Goal: Task Accomplishment & Management: Manage account settings

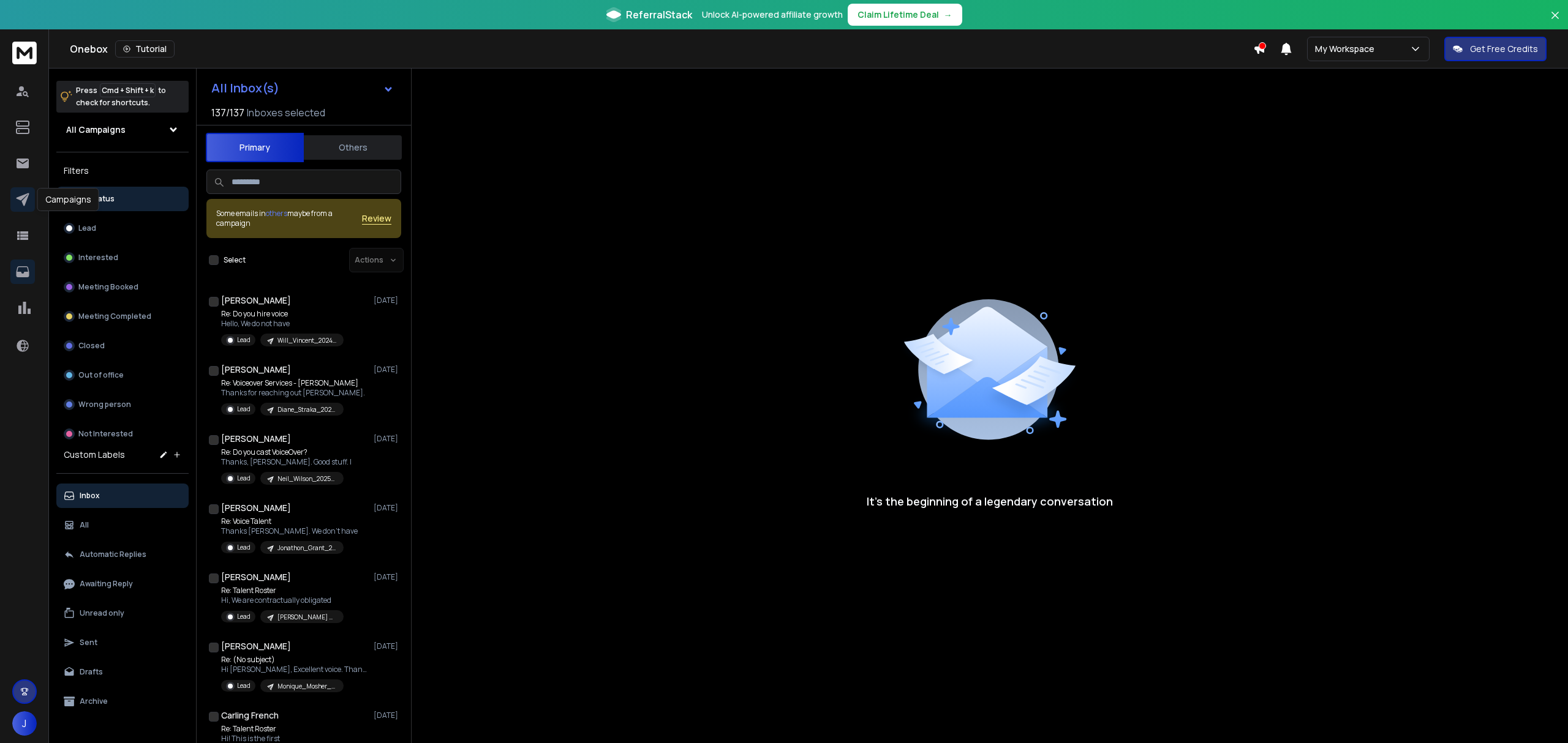
click at [23, 199] on icon at bounding box center [22, 199] width 13 height 13
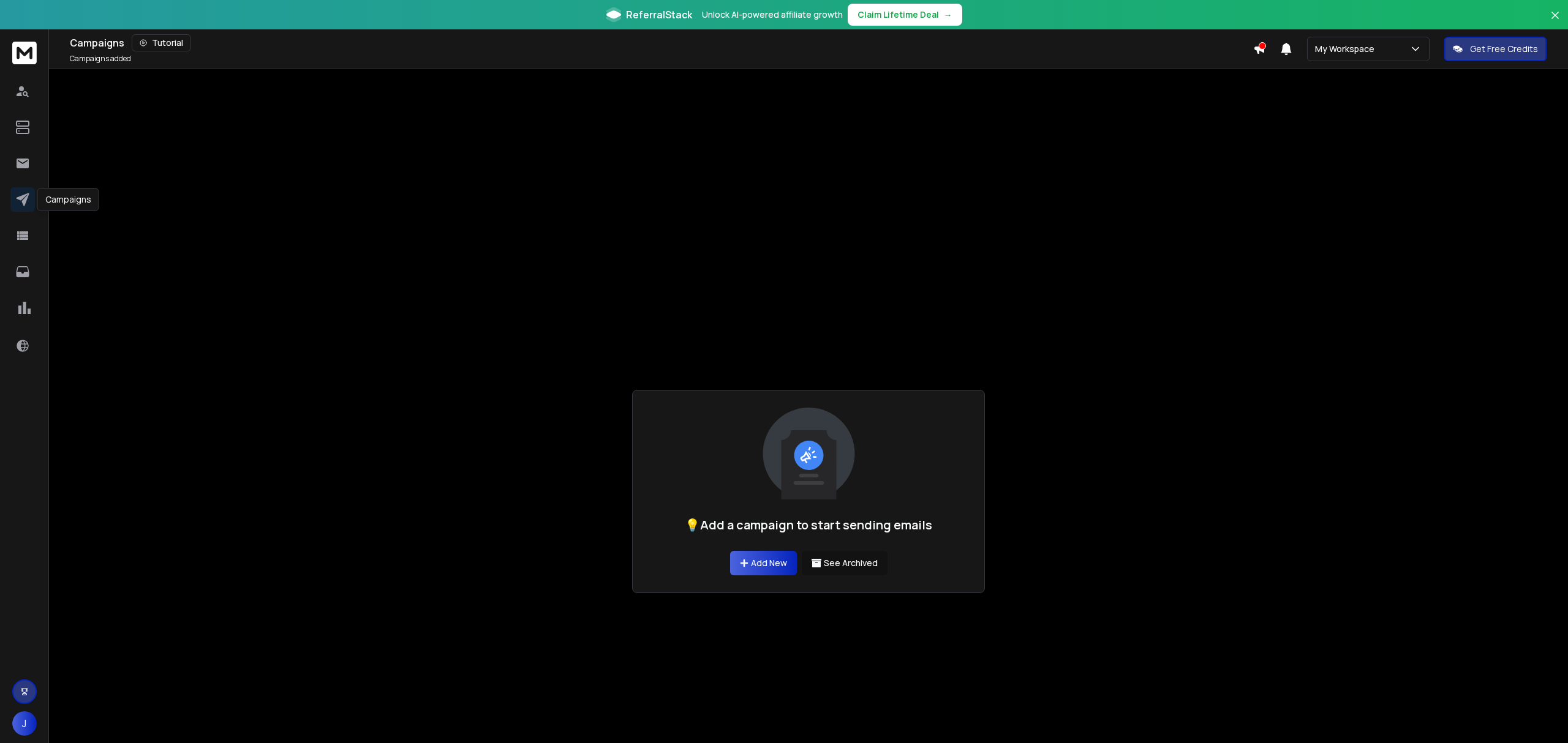
click at [23, 199] on icon at bounding box center [22, 199] width 13 height 13
click at [20, 163] on icon at bounding box center [23, 163] width 12 height 10
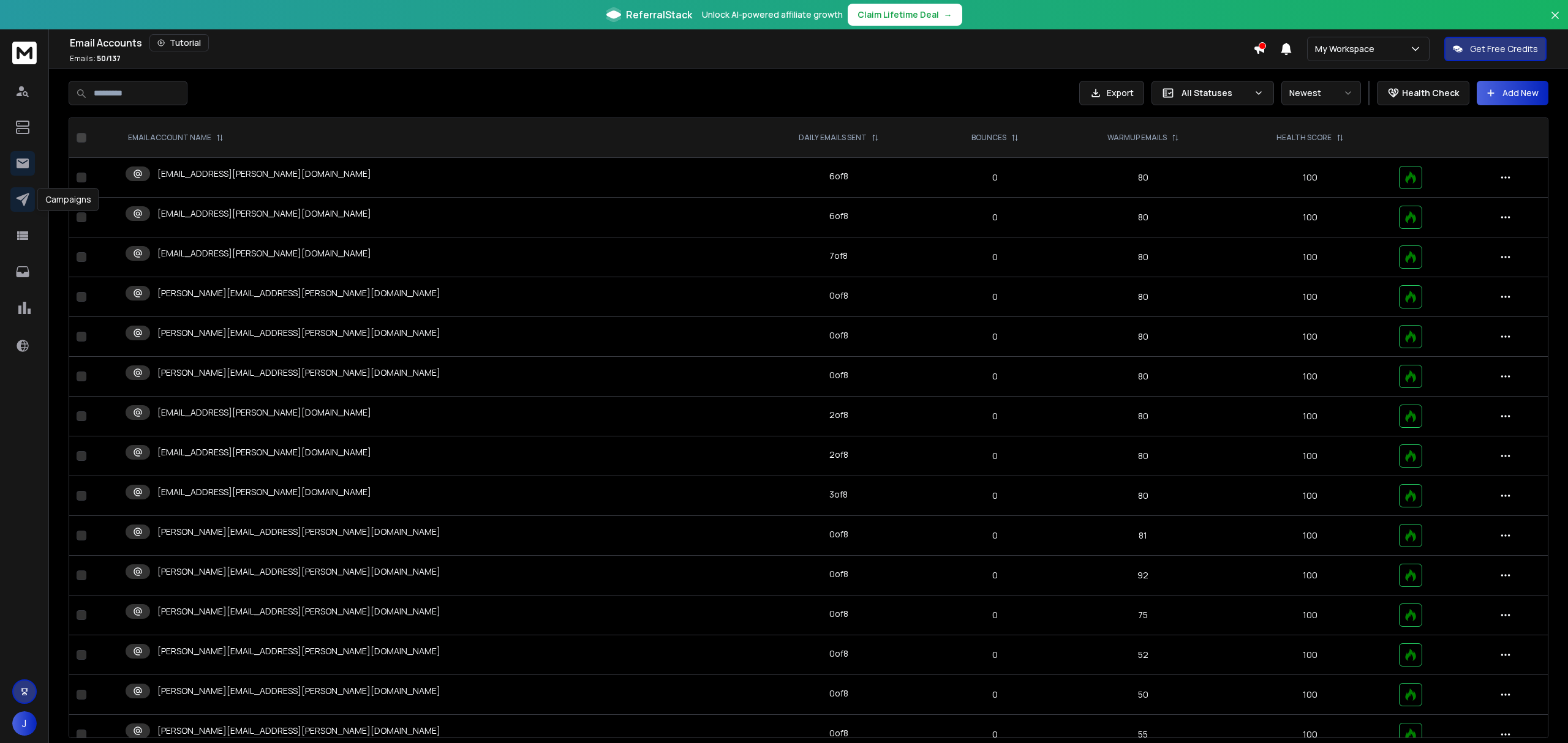
click at [23, 199] on icon at bounding box center [22, 199] width 13 height 13
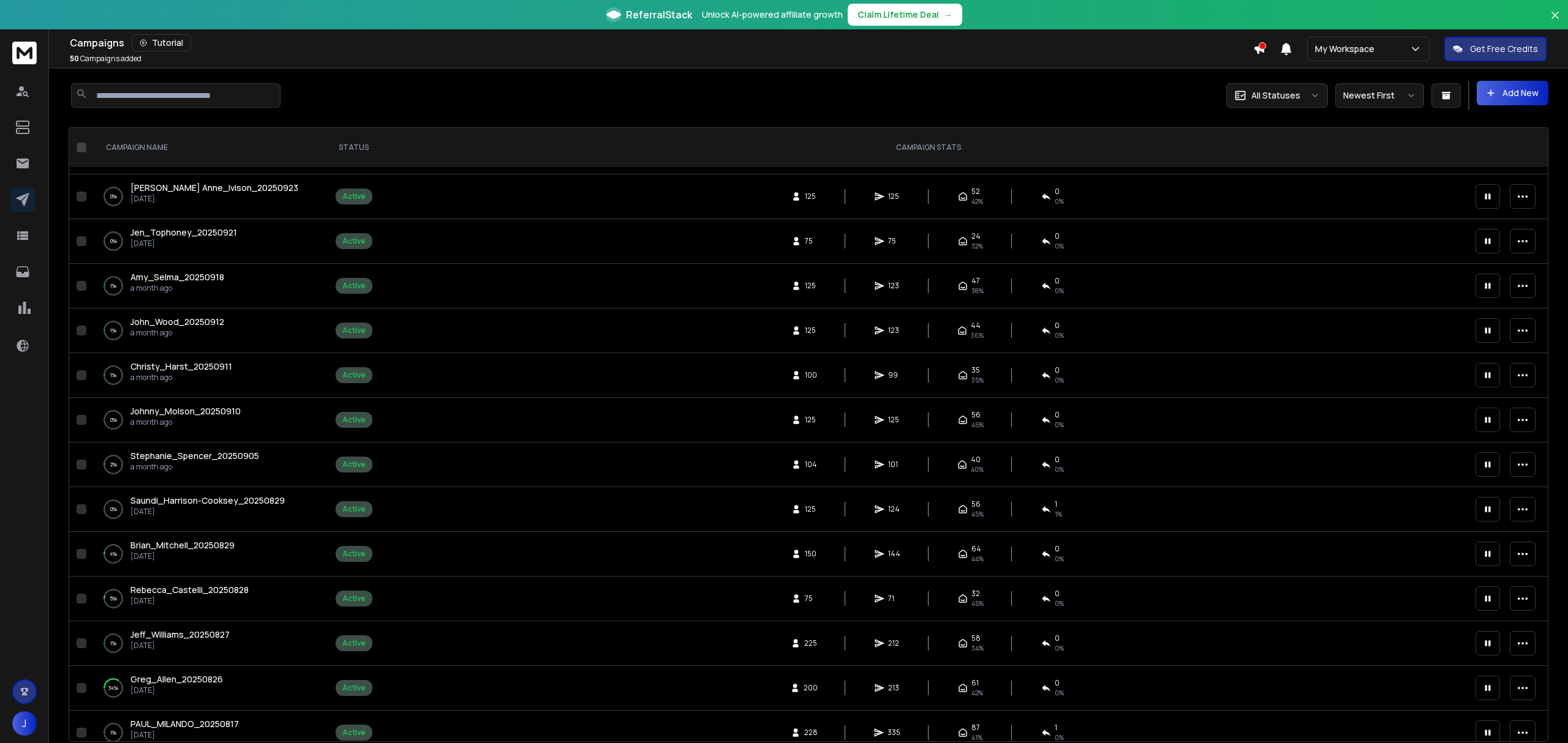
scroll to position [218, 0]
click at [173, 592] on span "Rebecca_Castelli_20250828" at bounding box center [189, 589] width 118 height 11
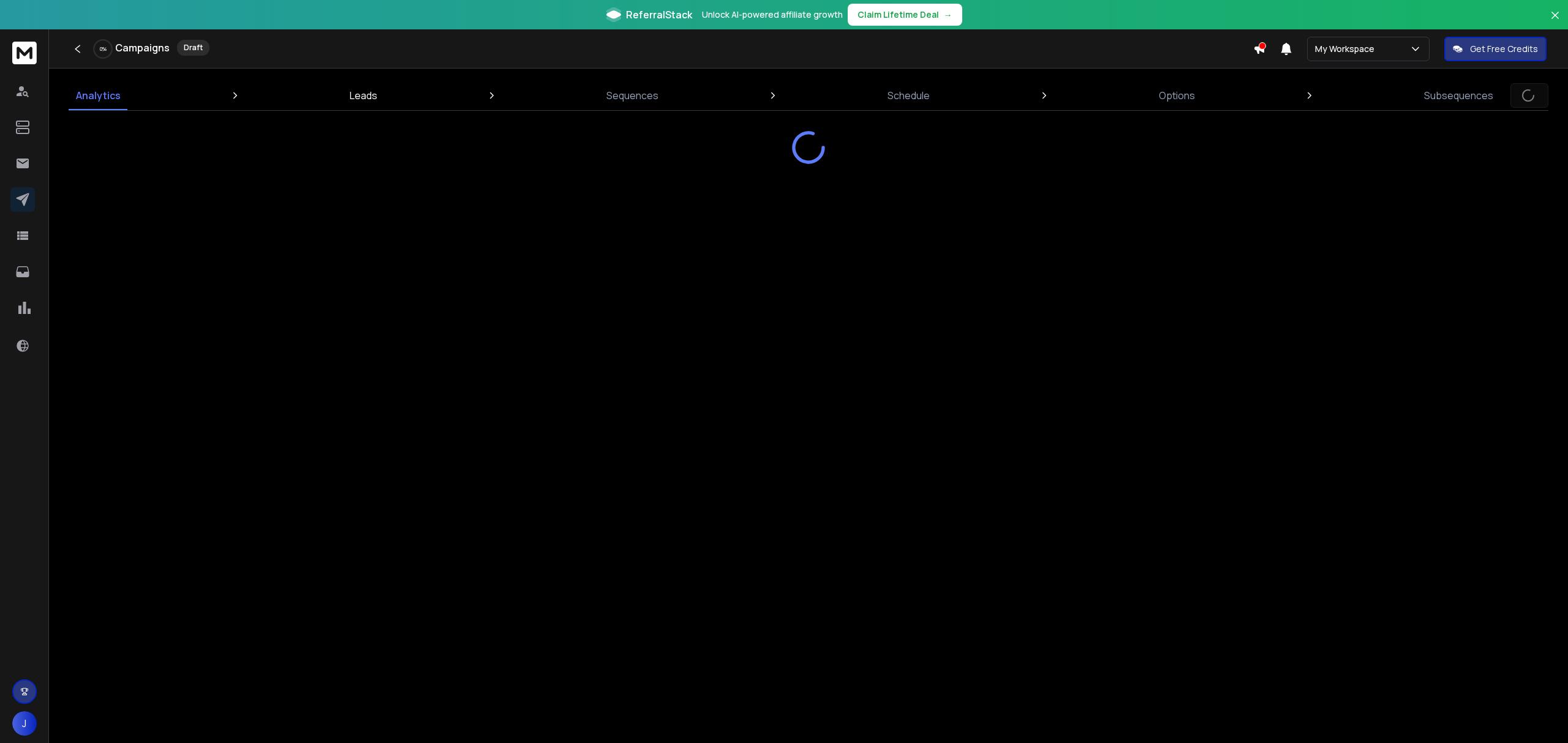
click at [351, 98] on p "Leads" at bounding box center [364, 95] width 27 height 15
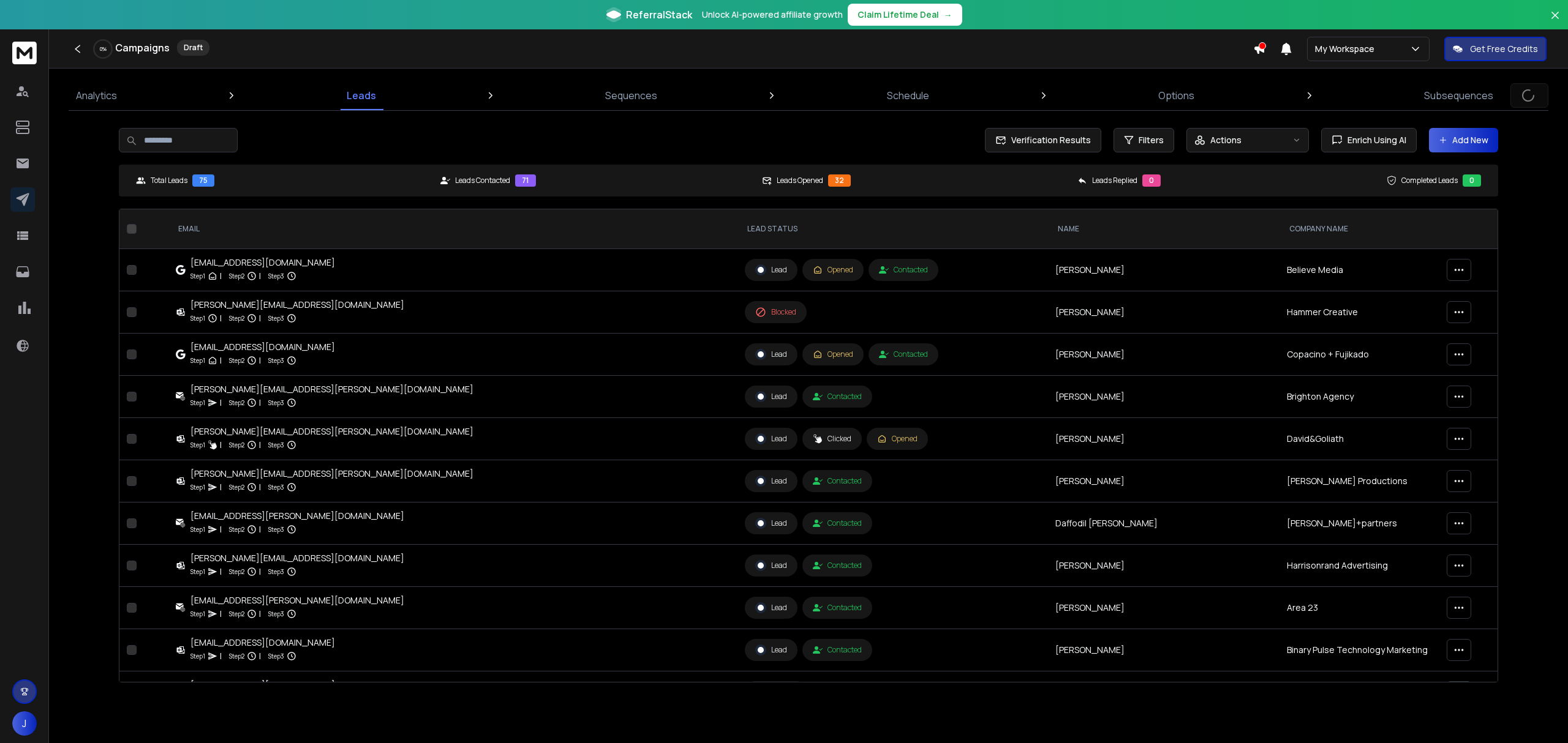
click at [1456, 142] on button "Add New" at bounding box center [1463, 141] width 70 height 24
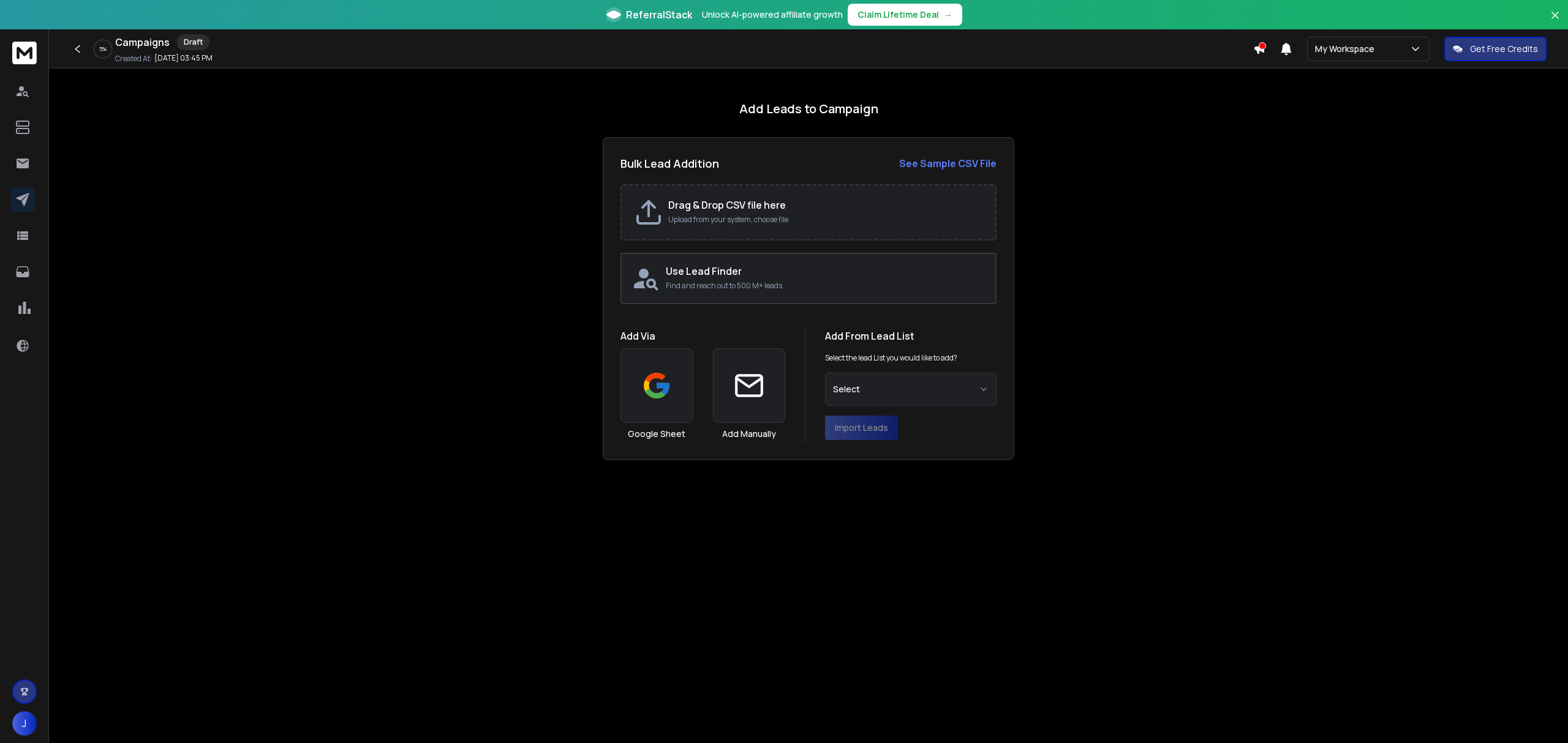
click at [723, 208] on h2 "Drag & Drop CSV file here" at bounding box center [826, 205] width 315 height 15
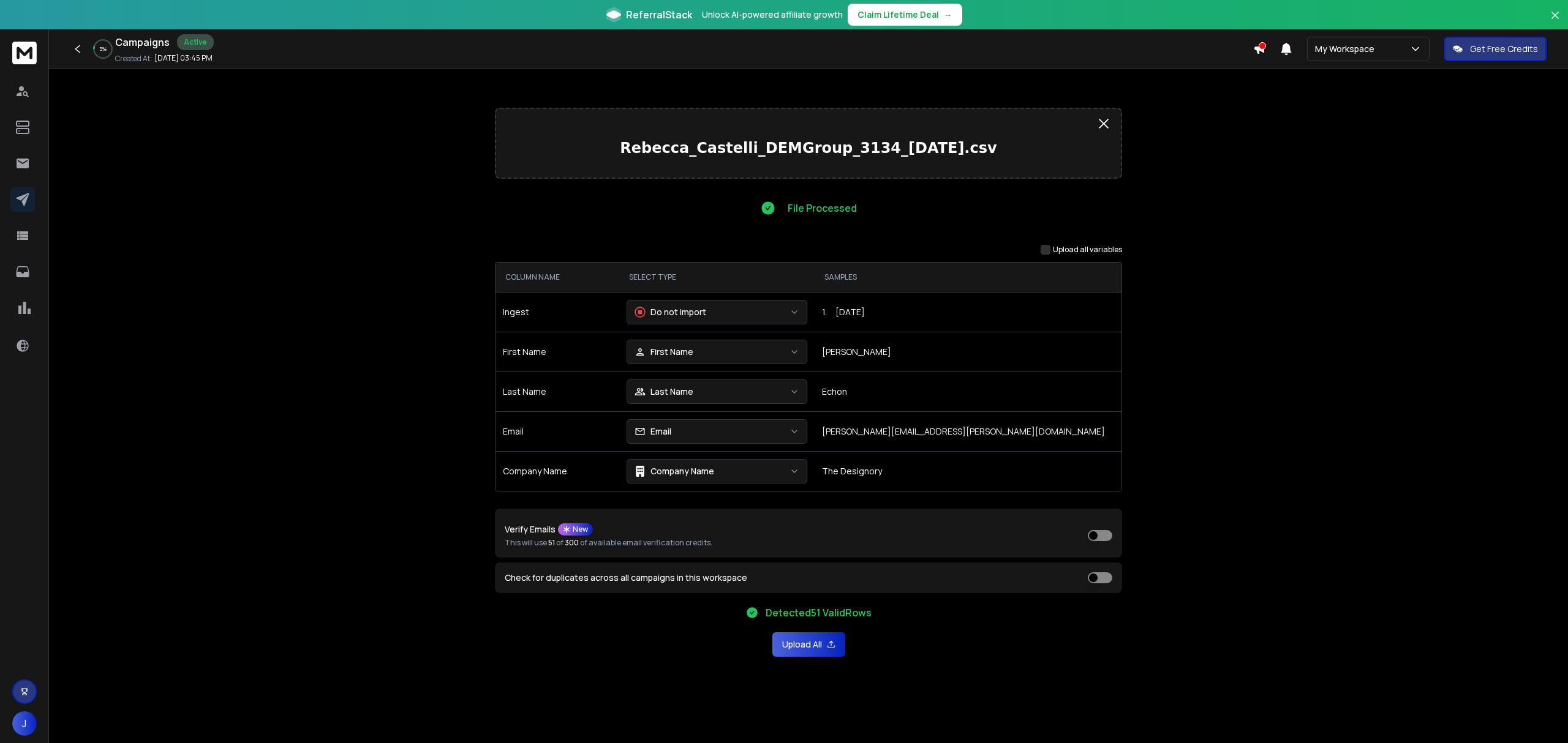
click at [805, 644] on button "Upload All" at bounding box center [808, 644] width 73 height 24
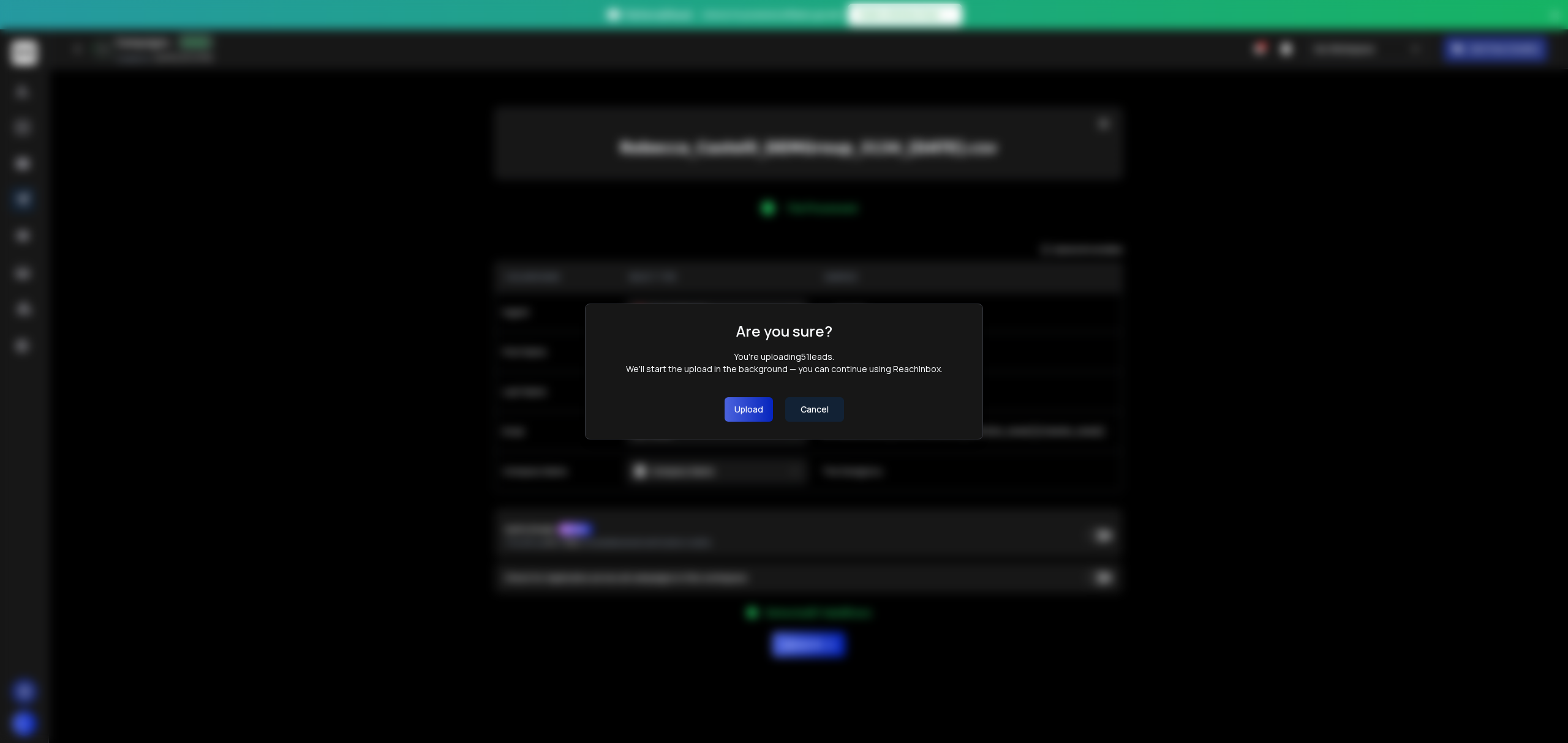
click at [752, 409] on button "Upload" at bounding box center [748, 409] width 48 height 24
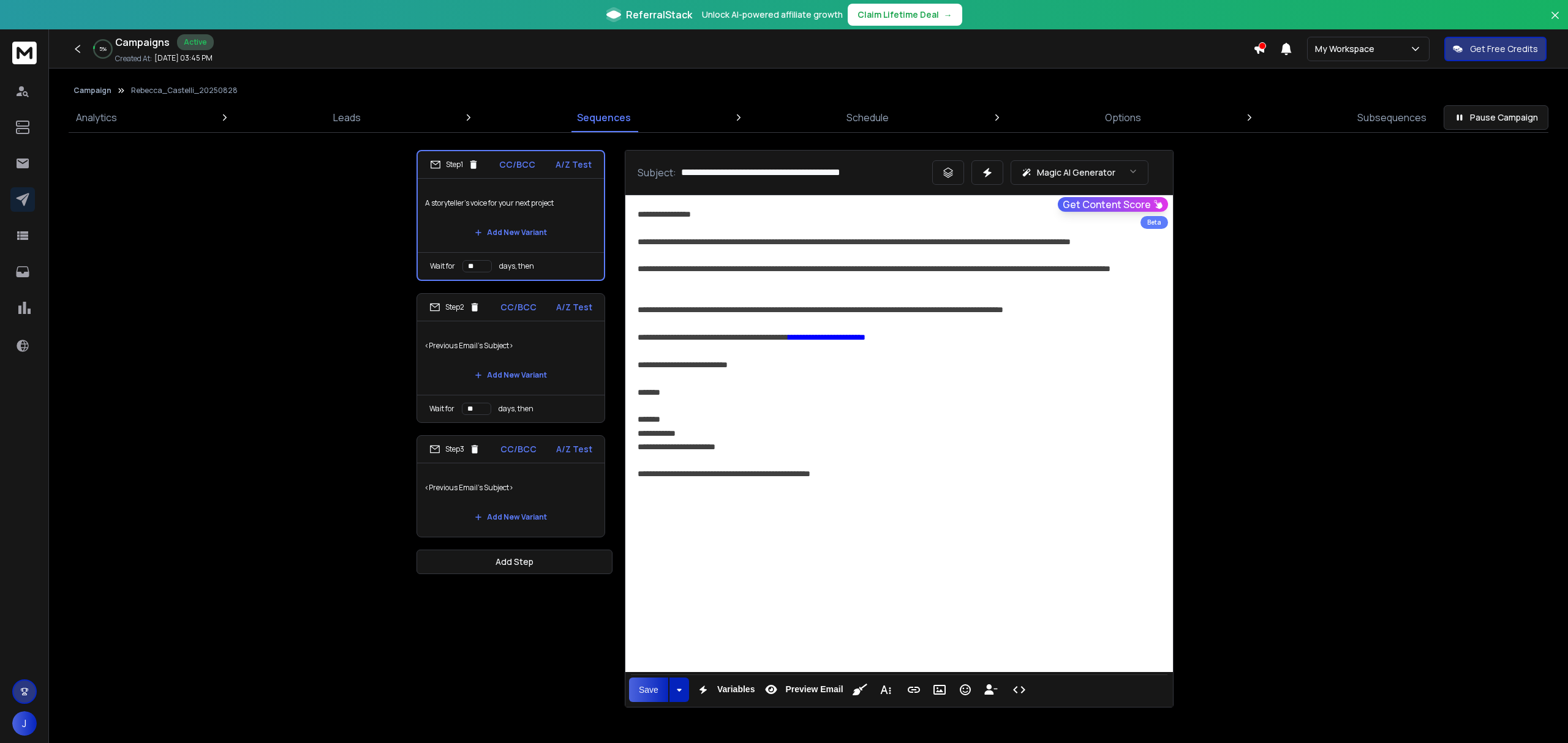
click at [263, 276] on div "**********" at bounding box center [808, 428] width 1479 height 567
drag, startPoint x: 535, startPoint y: 349, endPoint x: 551, endPoint y: 359, distance: 18.9
click at [535, 349] on p "<Previous Email's Subject>" at bounding box center [511, 346] width 173 height 34
click at [577, 496] on p "<Previous Email's Subject>" at bounding box center [511, 488] width 173 height 34
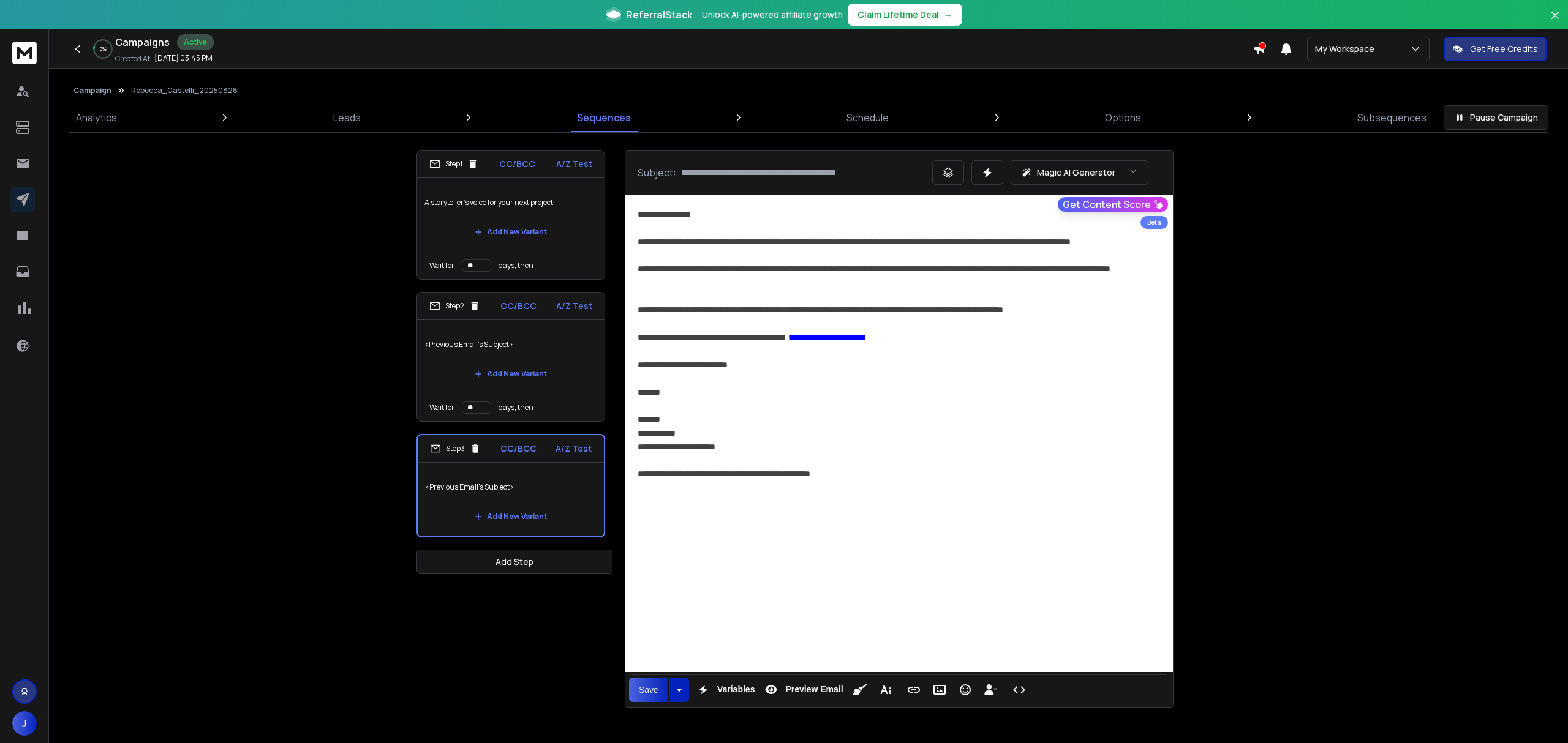
click at [125, 307] on div "**********" at bounding box center [808, 428] width 1479 height 567
click at [209, 246] on div "**********" at bounding box center [808, 428] width 1479 height 567
click at [580, 371] on div "Add New Variant" at bounding box center [511, 374] width 173 height 24
click at [579, 235] on div "Add New Variant" at bounding box center [511, 232] width 173 height 24
type input "**********"
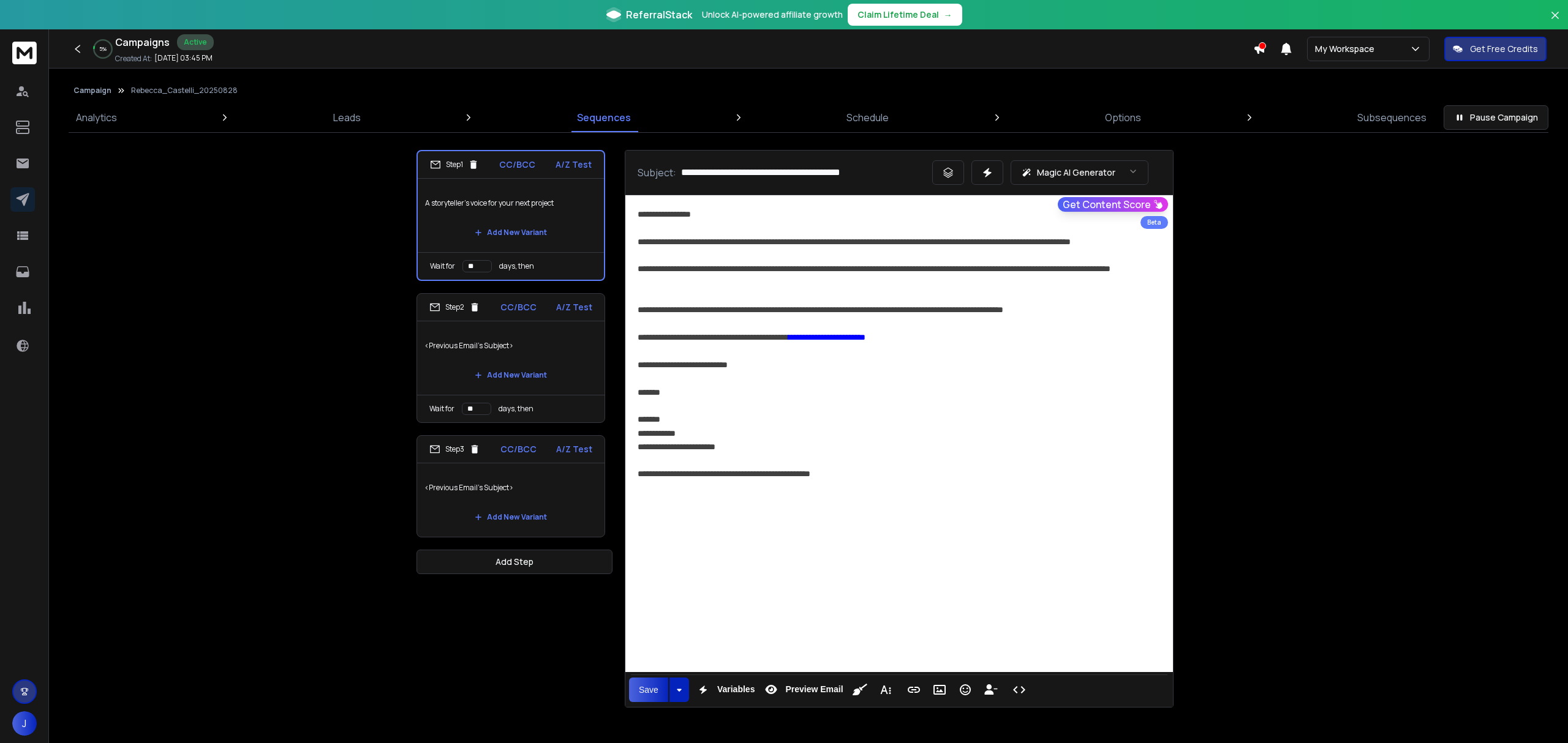
click at [579, 483] on p "<Previous Email's Subject>" at bounding box center [511, 488] width 173 height 34
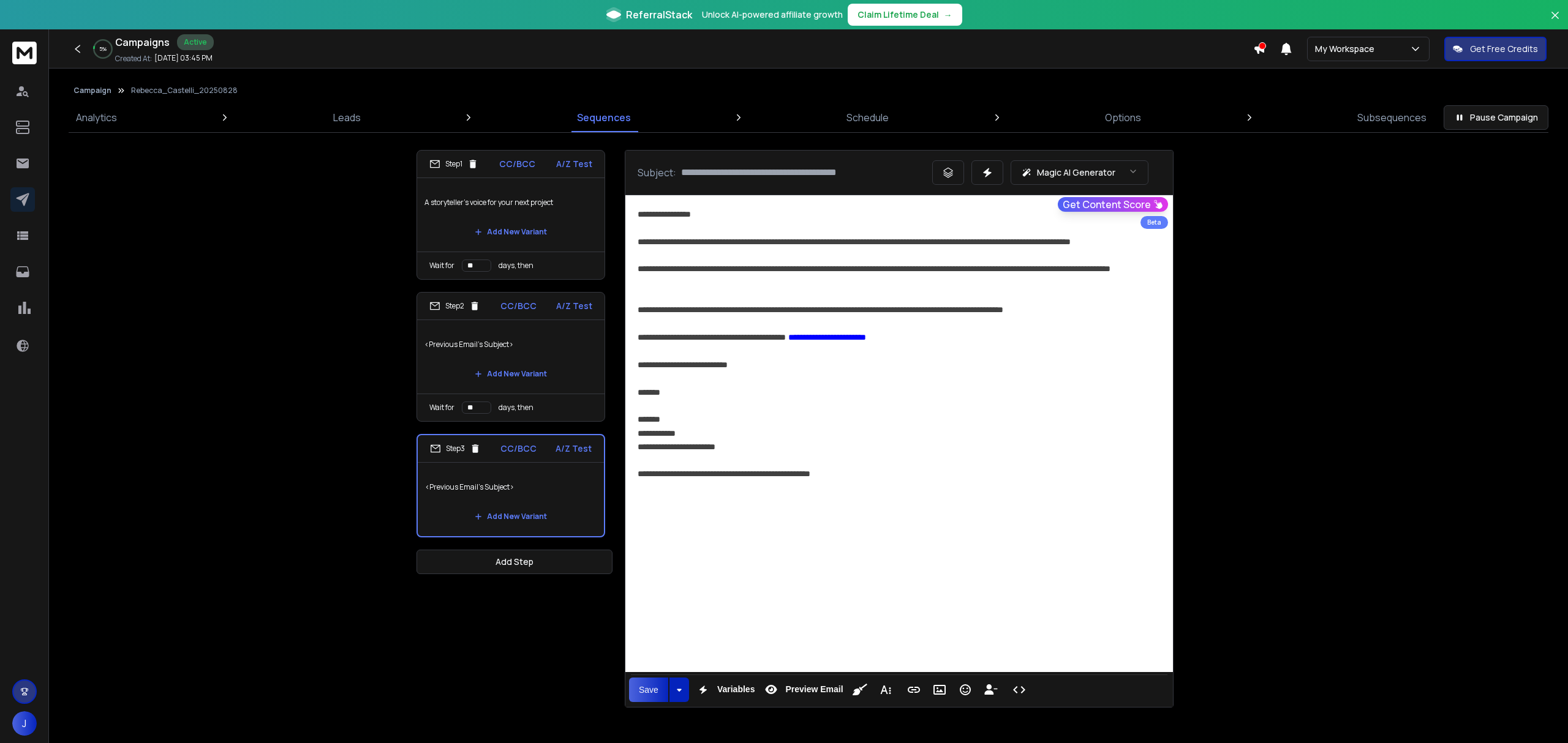
click at [175, 375] on div "**********" at bounding box center [808, 428] width 1479 height 567
click at [18, 196] on icon at bounding box center [22, 199] width 13 height 13
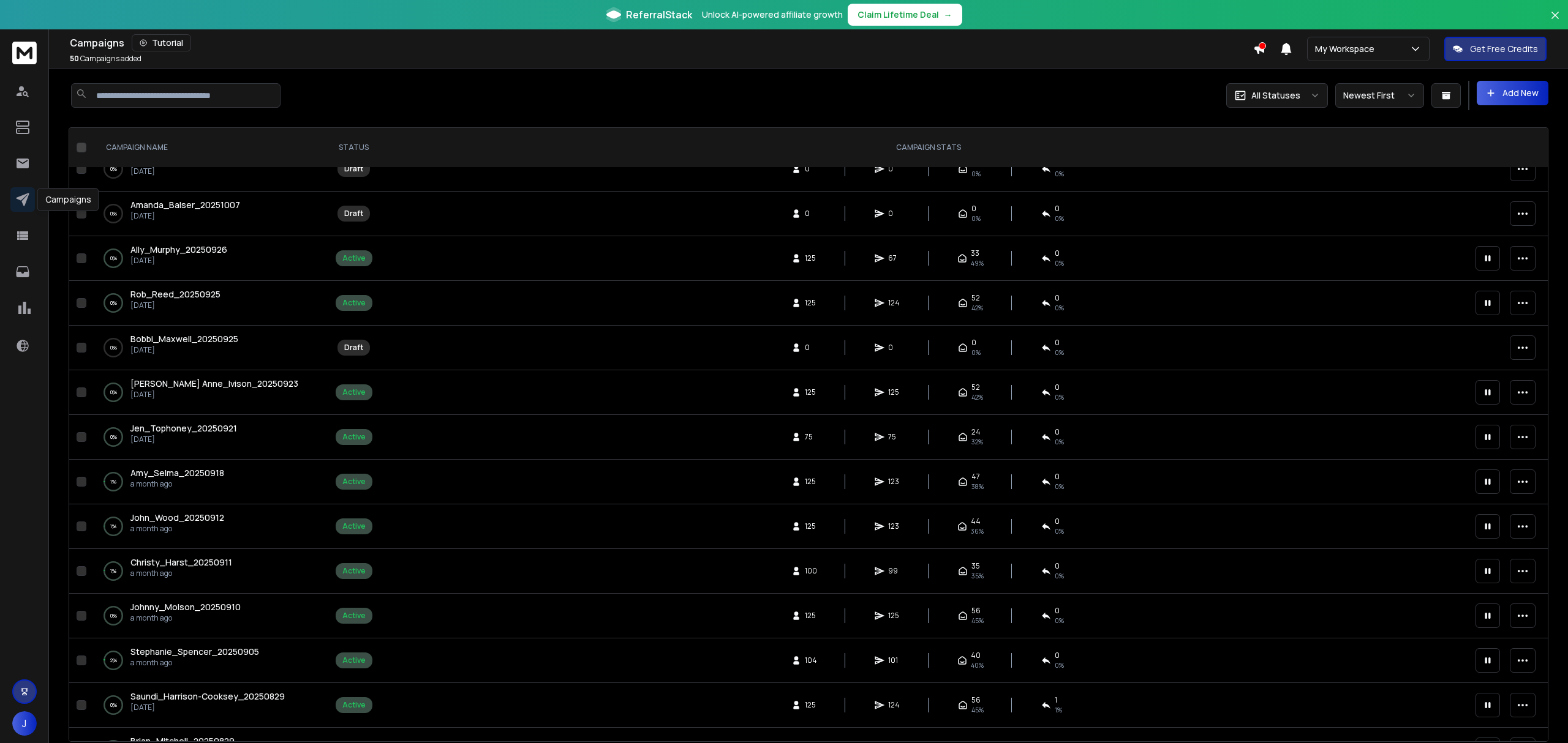
scroll to position [32, 0]
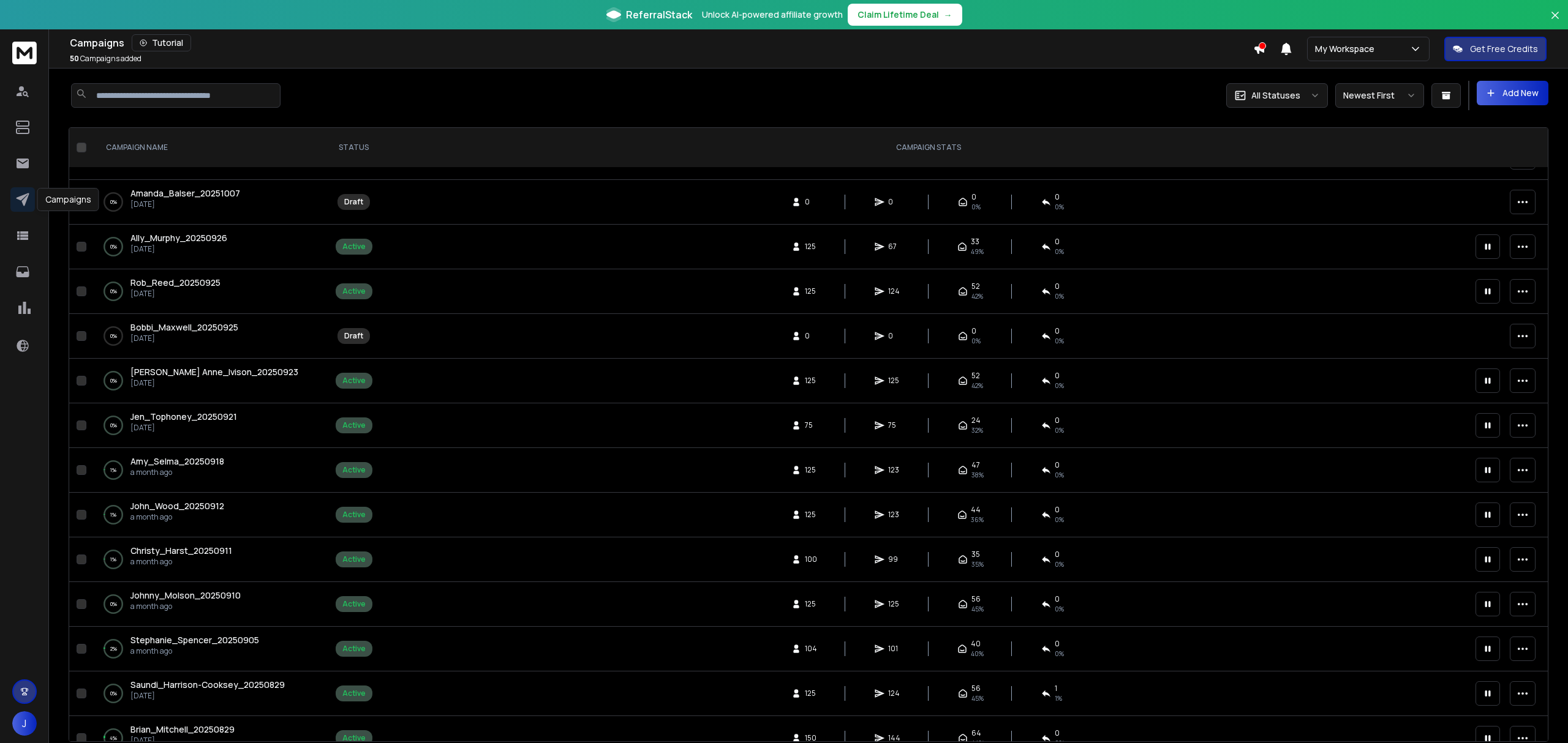
click at [175, 682] on span "Saundi_Harrison-Cooksey_20250829" at bounding box center [208, 684] width 154 height 11
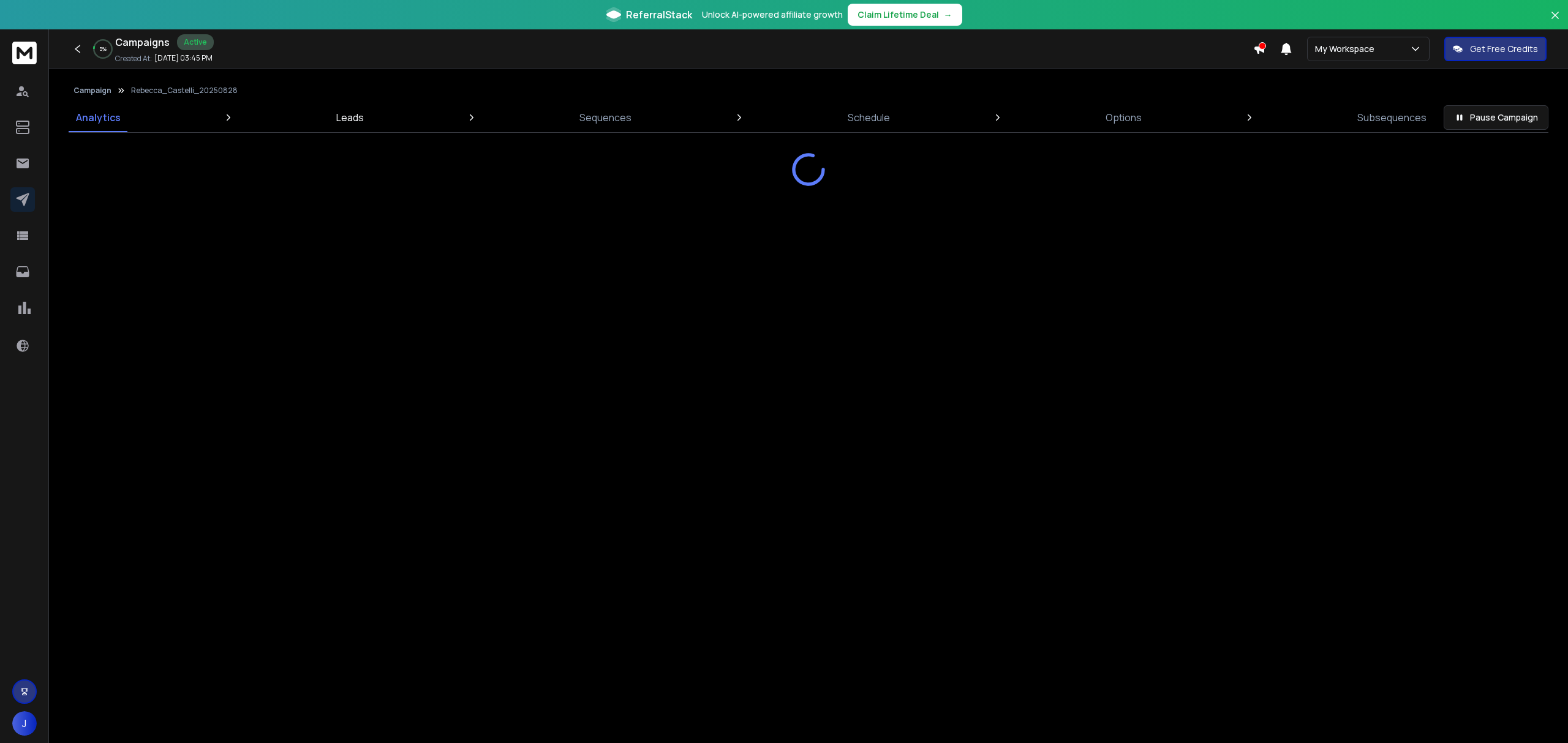
click at [352, 119] on p "Leads" at bounding box center [350, 117] width 27 height 15
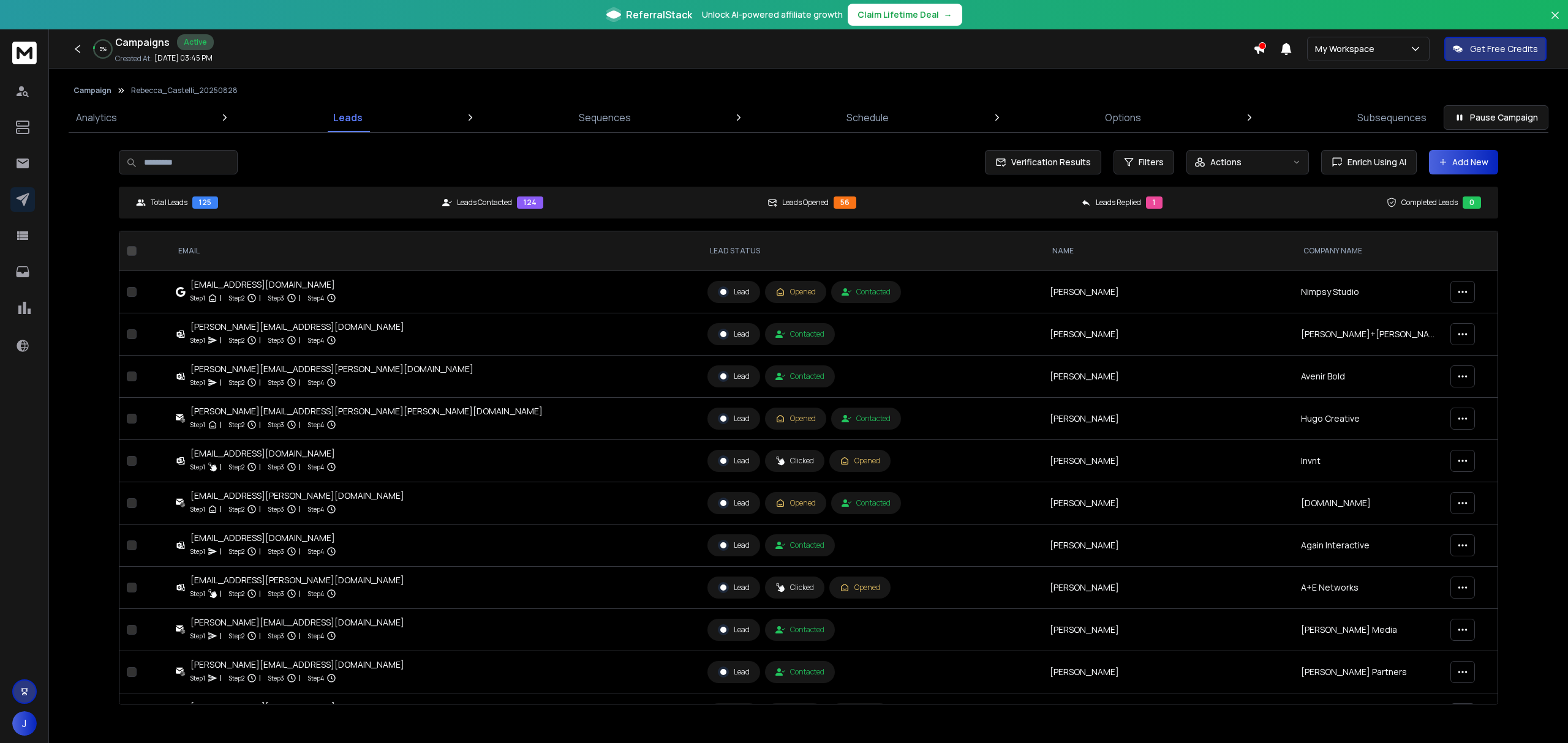
click at [1481, 163] on button "Add New" at bounding box center [1463, 162] width 70 height 24
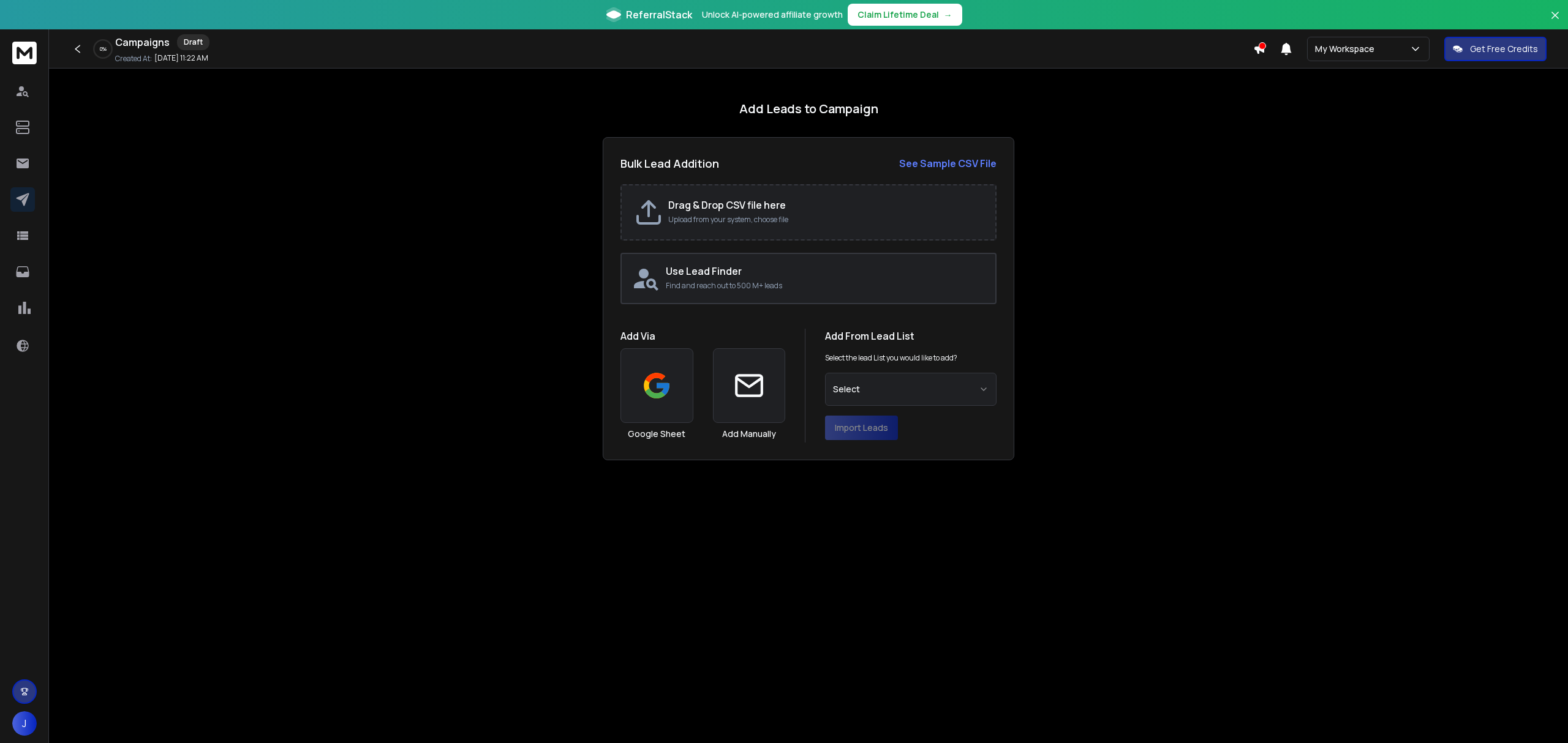
click at [796, 218] on p "Upload from your system, choose file" at bounding box center [826, 219] width 315 height 10
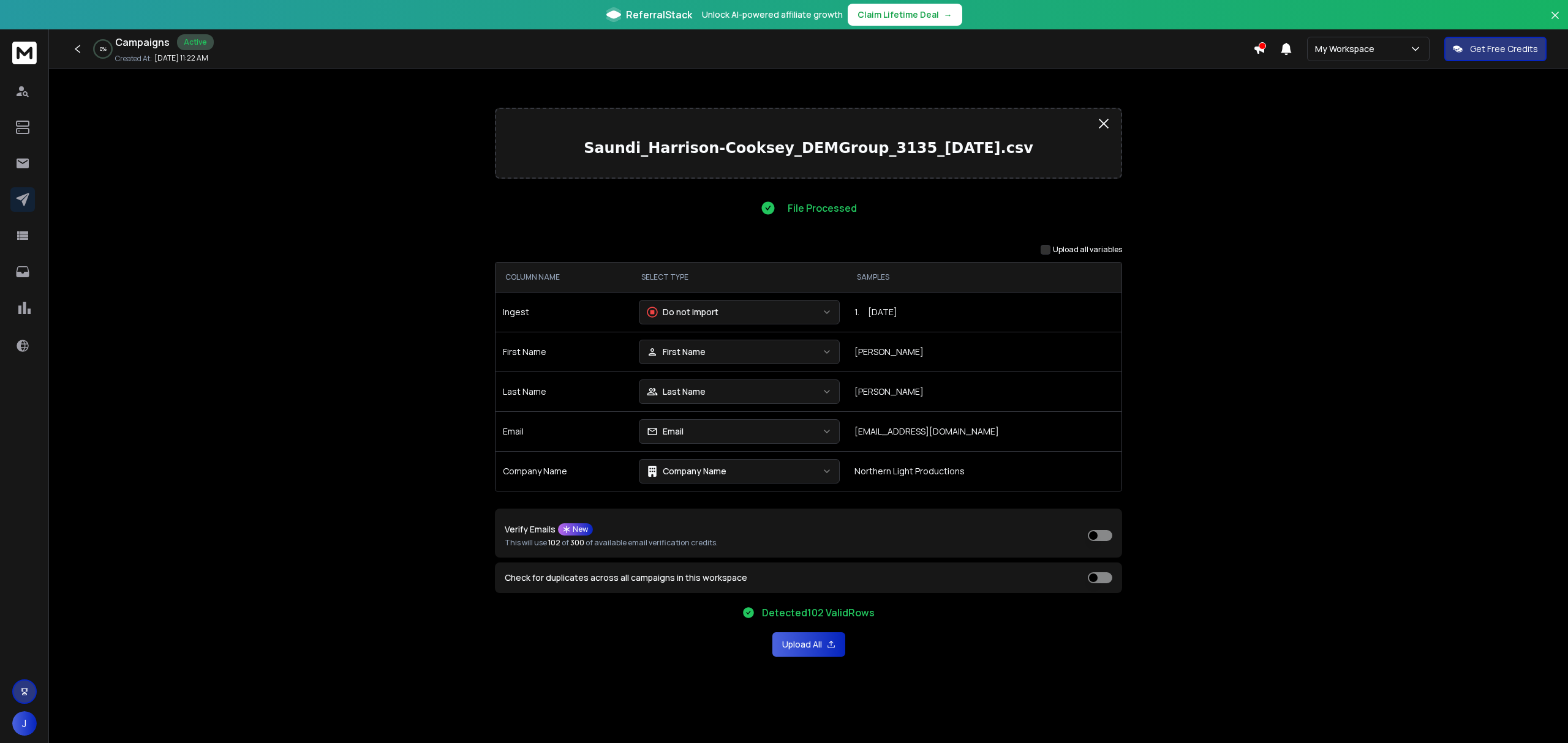
click at [808, 641] on button "Upload All" at bounding box center [808, 644] width 73 height 24
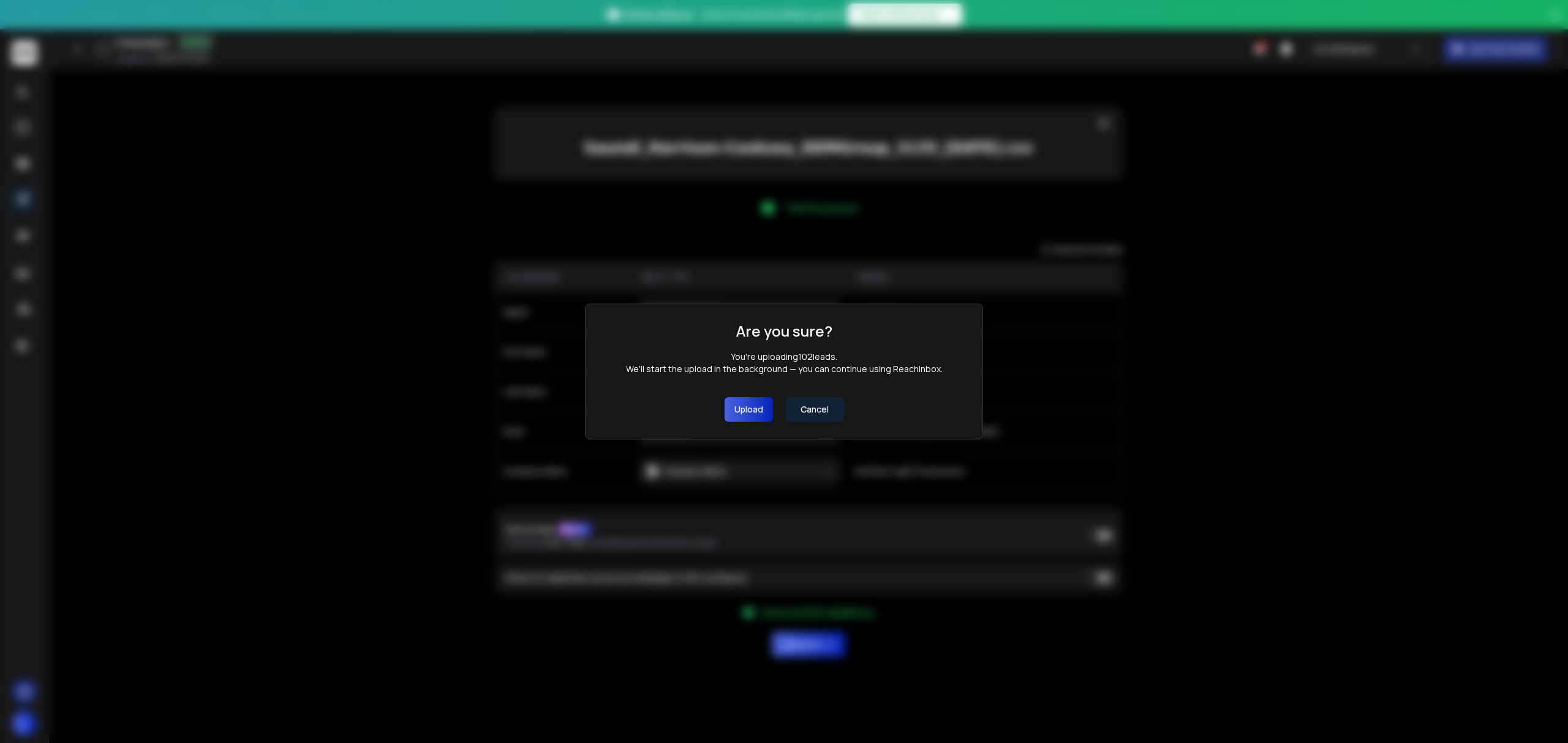
click at [747, 411] on button "Upload" at bounding box center [748, 409] width 48 height 24
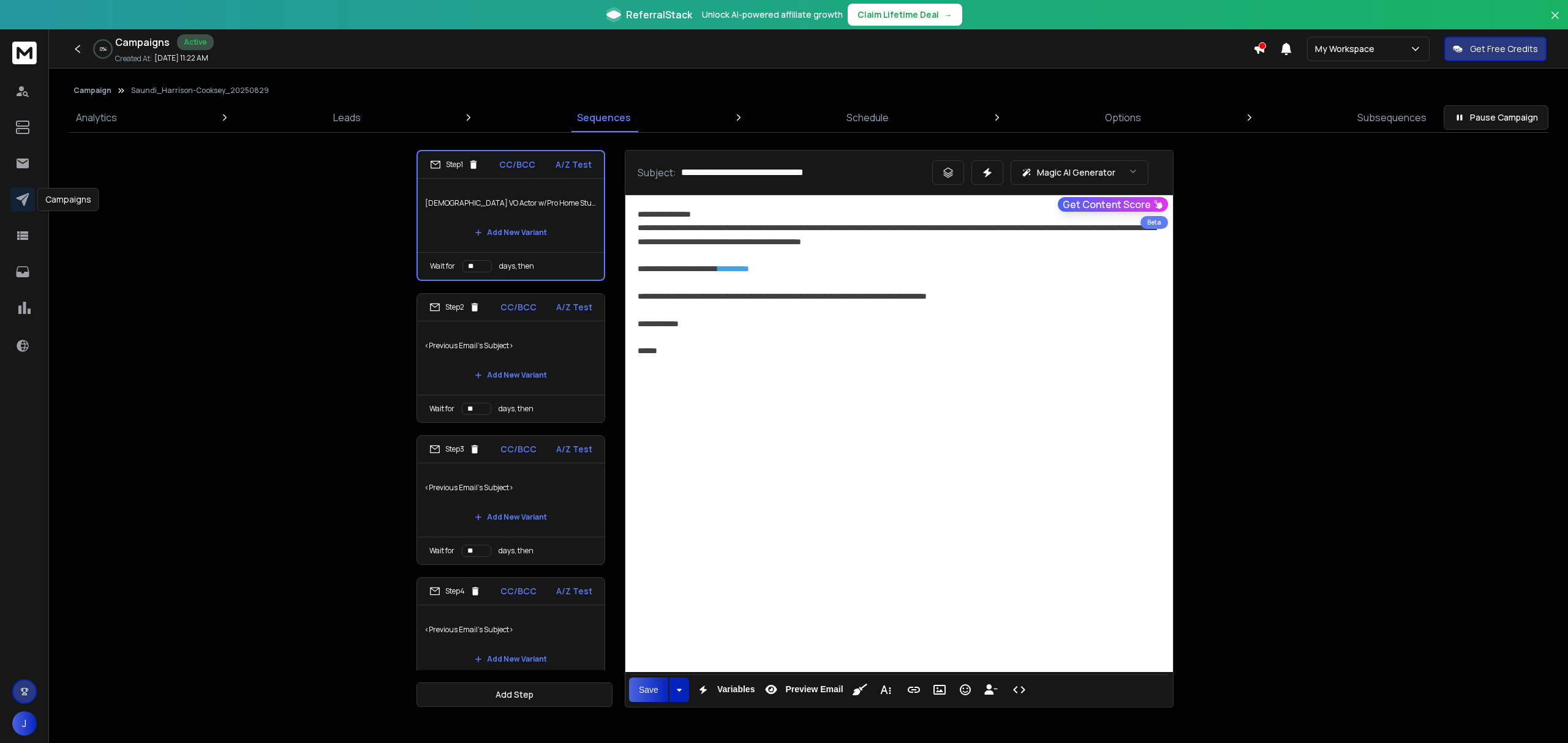
click at [18, 202] on icon at bounding box center [22, 199] width 15 height 15
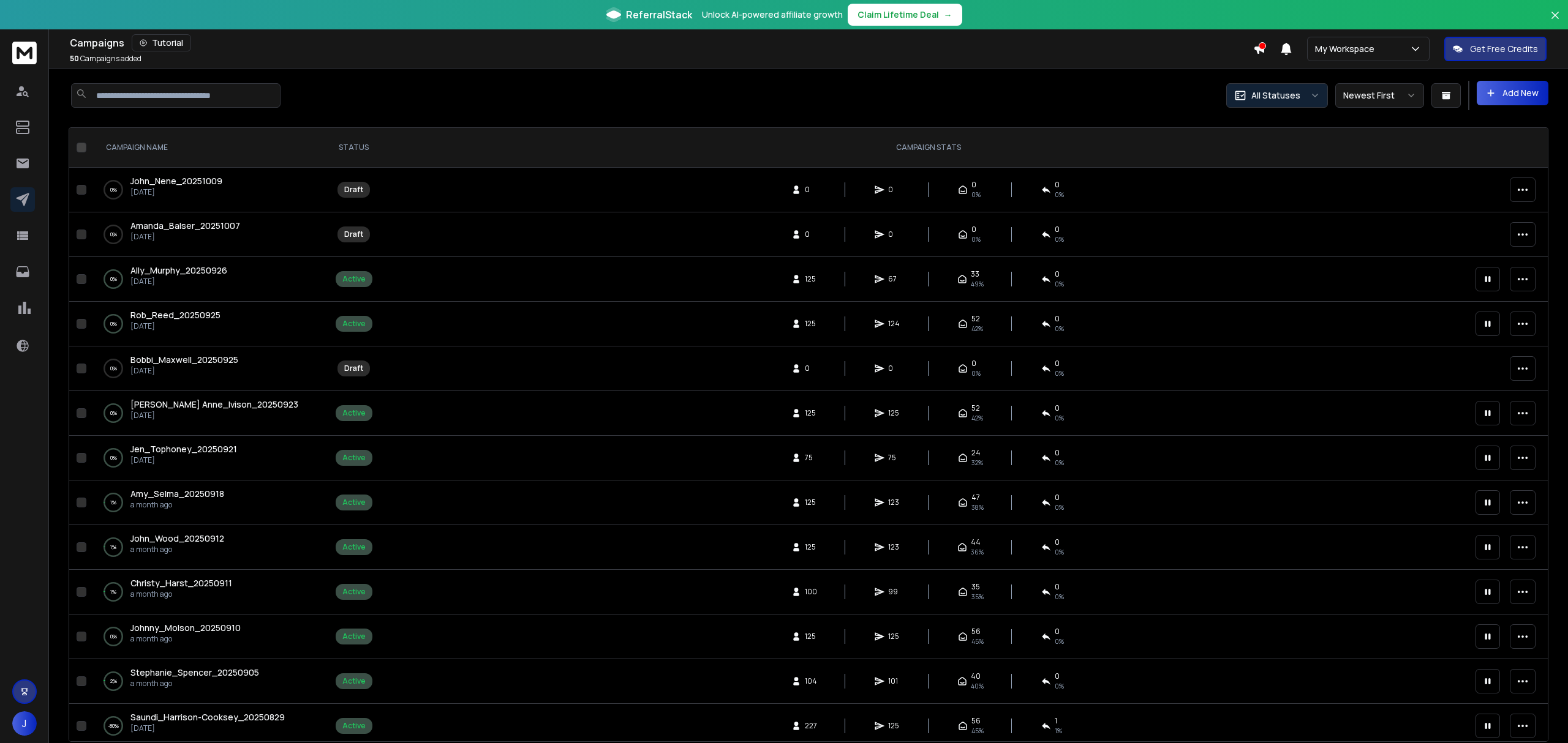
click at [1314, 99] on icon "button" at bounding box center [1314, 95] width 10 height 10
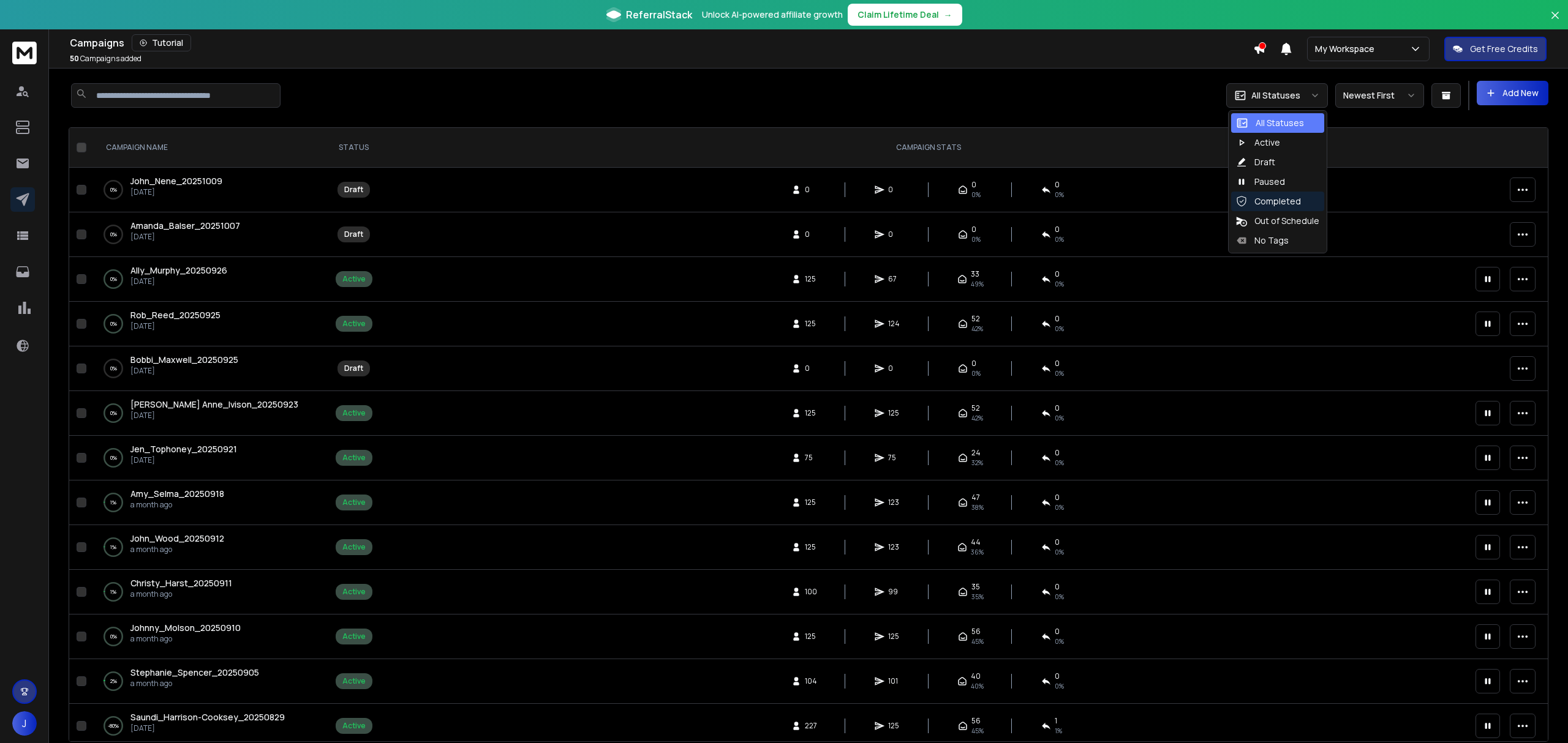
click at [1274, 202] on div "Completed" at bounding box center [1268, 202] width 65 height 12
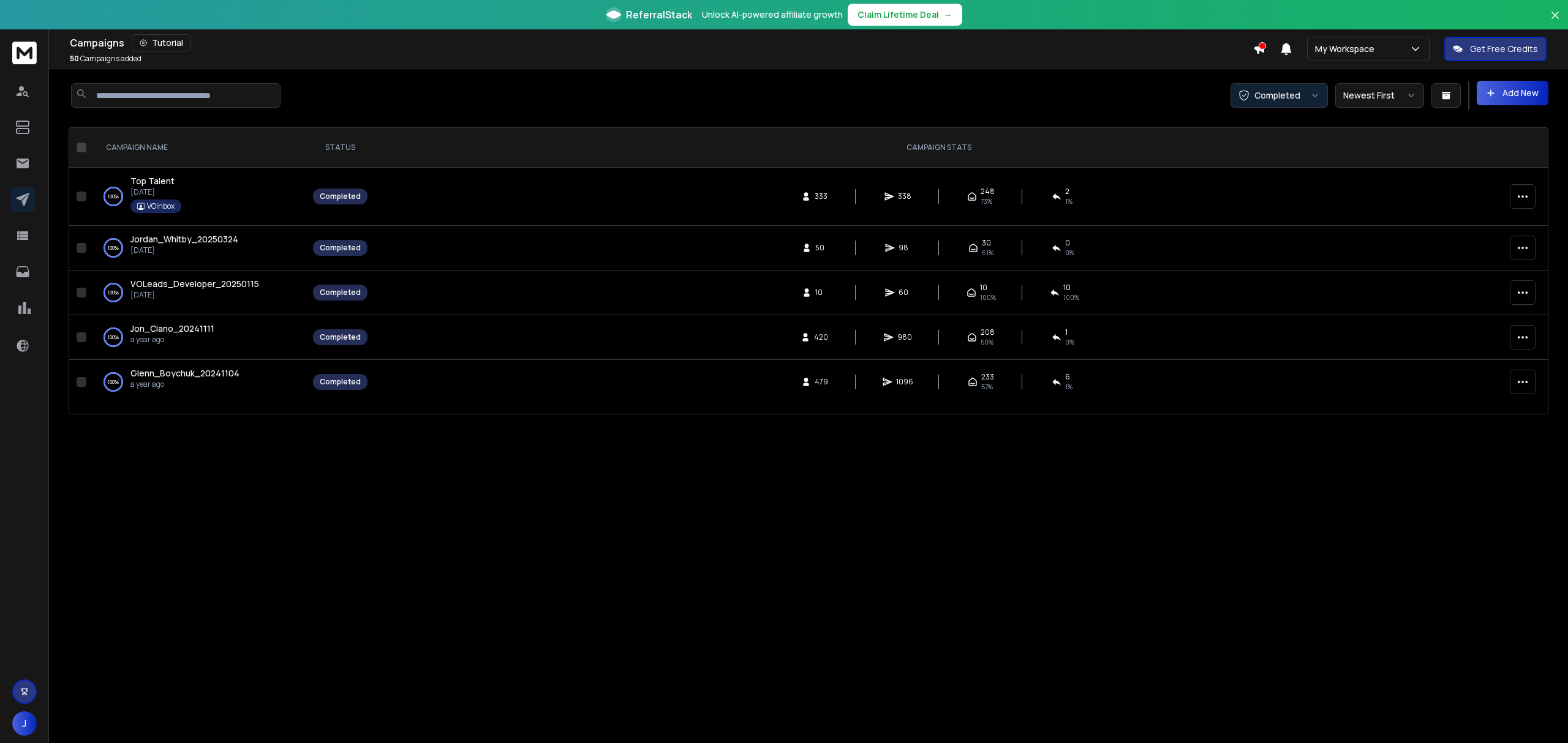
click at [1314, 97] on icon "button" at bounding box center [1314, 95] width 10 height 10
click at [1143, 116] on div "Campaigns 50 Campaigns Added Completed Newest First Add New CAMPAIGN NAME STATU…" at bounding box center [808, 452] width 1479 height 743
click at [1453, 99] on button at bounding box center [1446, 95] width 29 height 24
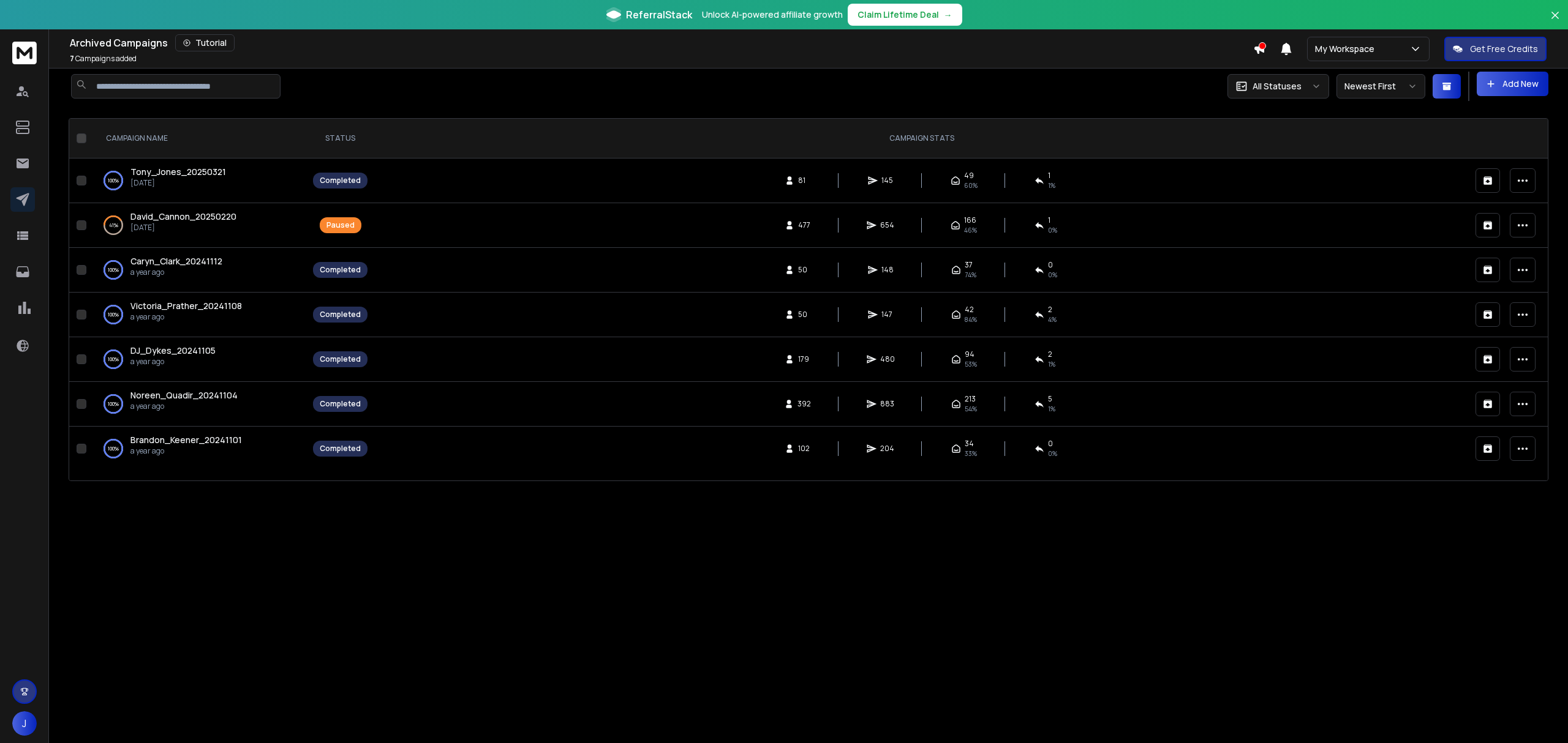
scroll to position [5, 0]
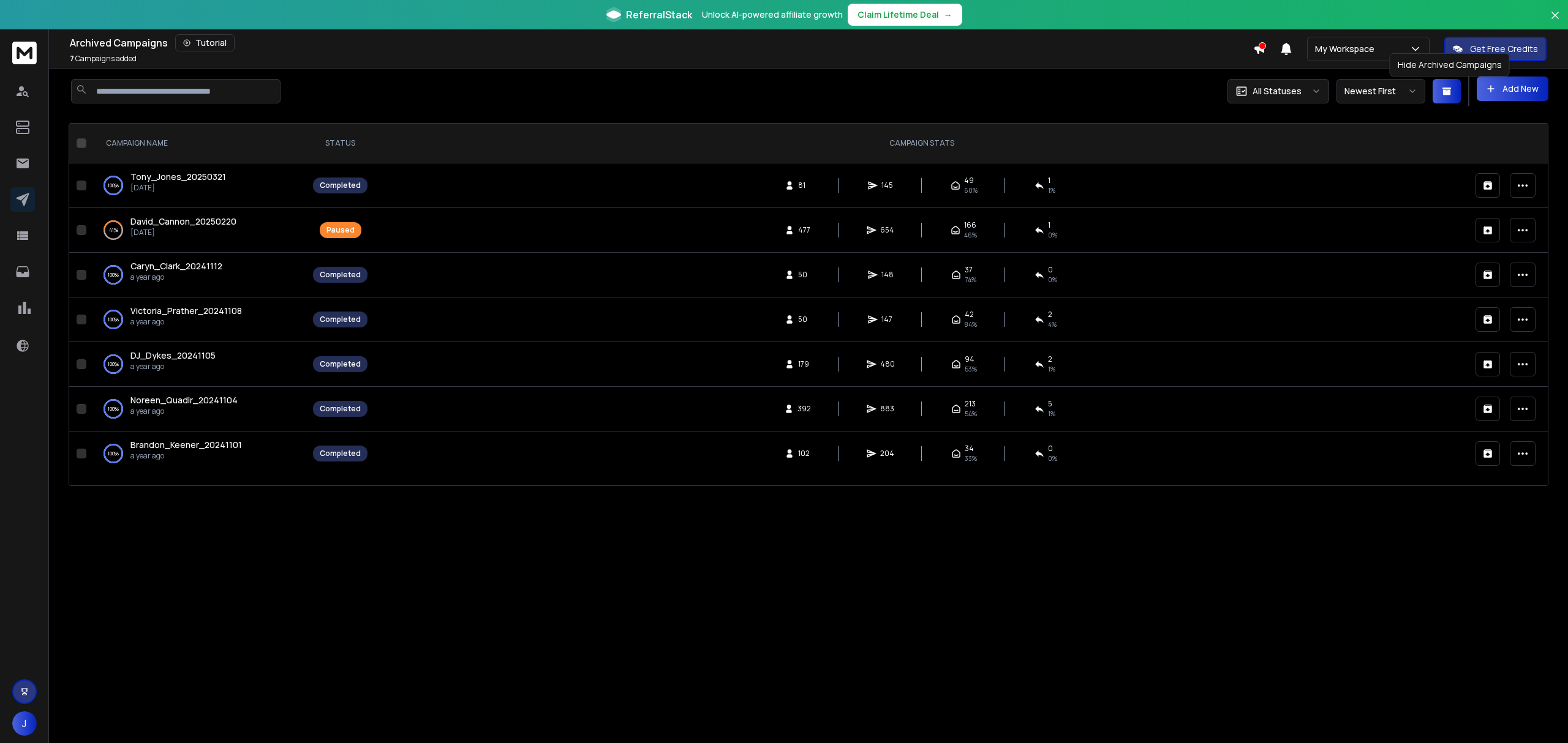
click at [1447, 95] on button at bounding box center [1446, 91] width 28 height 24
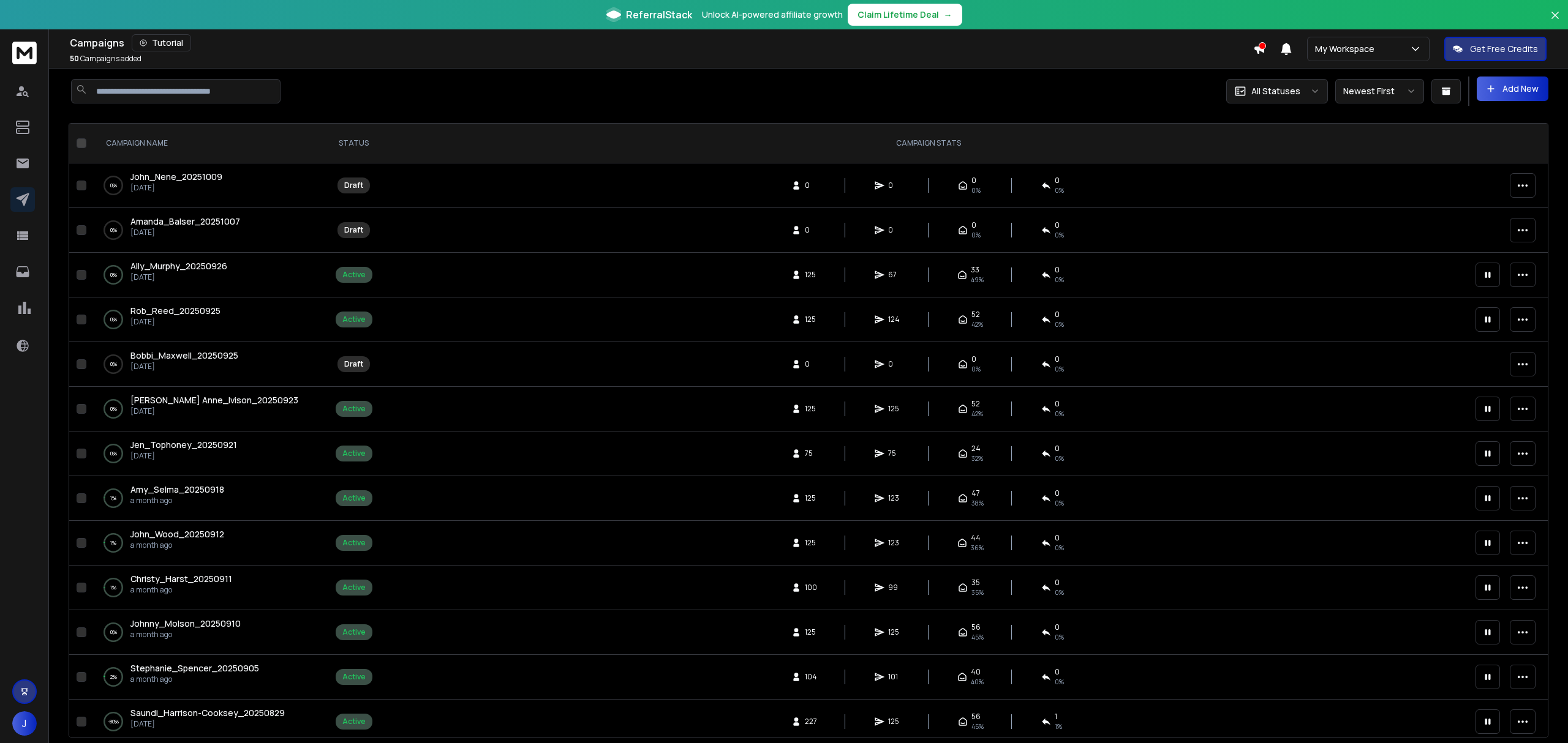
click at [412, 99] on div at bounding box center [438, 91] width 740 height 29
drag, startPoint x: 512, startPoint y: 93, endPoint x: 466, endPoint y: 84, distance: 46.9
click at [512, 92] on div at bounding box center [438, 91] width 740 height 29
click at [394, 88] on div at bounding box center [438, 91] width 740 height 29
click at [363, 94] on div at bounding box center [438, 91] width 740 height 29
